Goal: Task Accomplishment & Management: Manage account settings

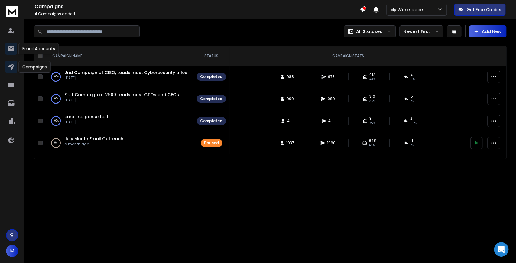
click at [8, 47] on icon at bounding box center [11, 48] width 7 height 7
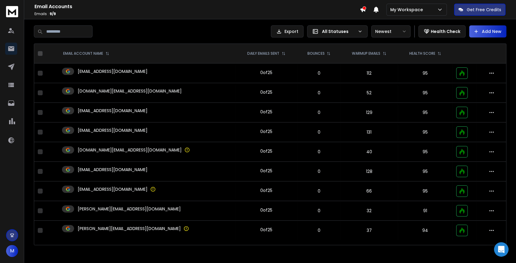
drag, startPoint x: 274, startPoint y: 29, endPoint x: 227, endPoint y: 18, distance: 48.9
click at [227, 18] on div "Email Accounts Emails : 9 / 9 My Workspace Get Free Credits Export All Statuses…" at bounding box center [258, 125] width 516 height 251
click at [485, 30] on button "Add New" at bounding box center [488, 31] width 37 height 12
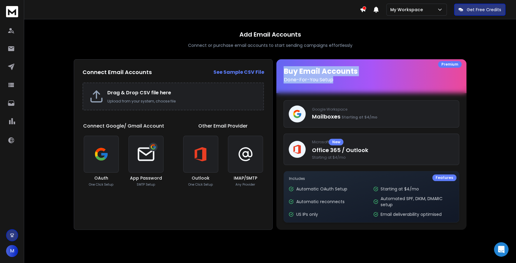
drag, startPoint x: 336, startPoint y: 79, endPoint x: 283, endPoint y: 70, distance: 54.2
click at [283, 70] on div "Premium Buy Email Accounts Done-For-You Setup" at bounding box center [372, 76] width 190 height 34
click at [9, 51] on icon at bounding box center [11, 48] width 6 height 5
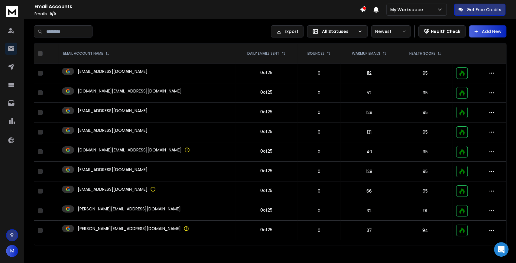
click at [457, 70] on div at bounding box center [462, 72] width 11 height 11
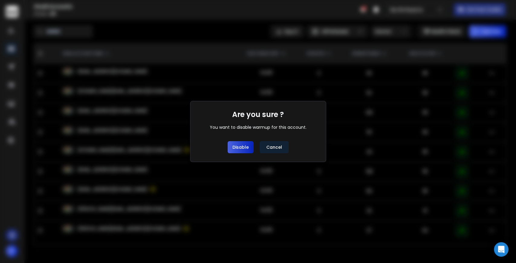
click at [239, 149] on button "Disable" at bounding box center [241, 147] width 26 height 12
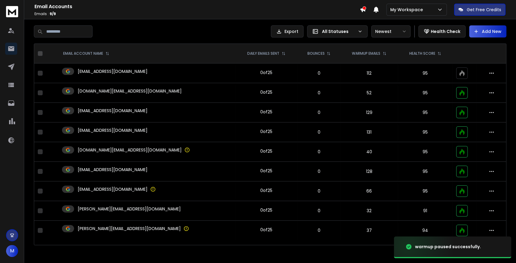
click at [459, 94] on icon at bounding box center [462, 93] width 6 height 6
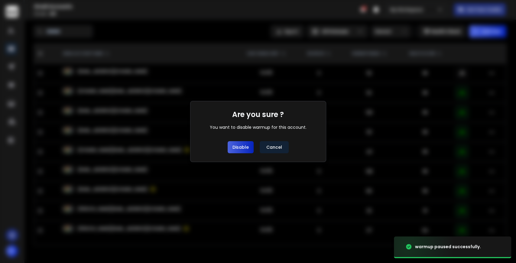
click at [241, 149] on button "Disable" at bounding box center [241, 147] width 26 height 12
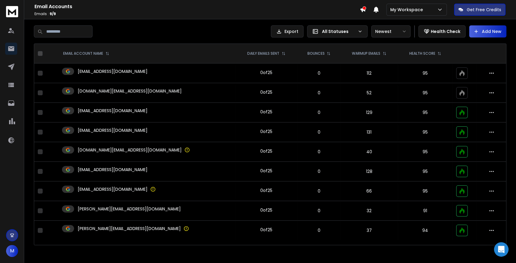
click at [459, 74] on icon at bounding box center [462, 73] width 6 height 6
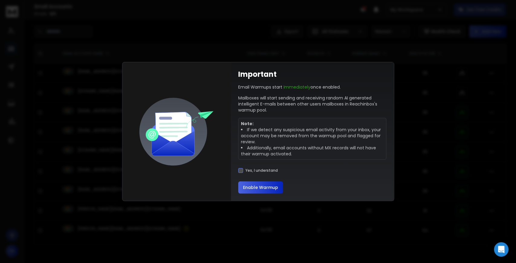
click at [242, 170] on button "Yes, I understand" at bounding box center [240, 170] width 5 height 5
click at [254, 189] on button "Enable Warmup" at bounding box center [260, 188] width 45 height 12
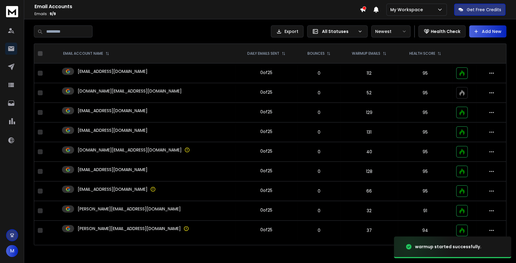
click at [460, 94] on icon at bounding box center [462, 93] width 5 height 6
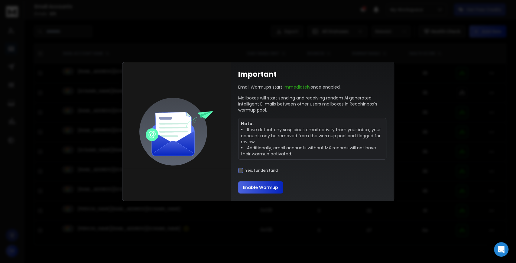
click at [242, 172] on button "Yes, I understand" at bounding box center [240, 170] width 5 height 5
click at [252, 183] on button "Enable Warmup" at bounding box center [260, 188] width 45 height 12
